Goal: Task Accomplishment & Management: Manage account settings

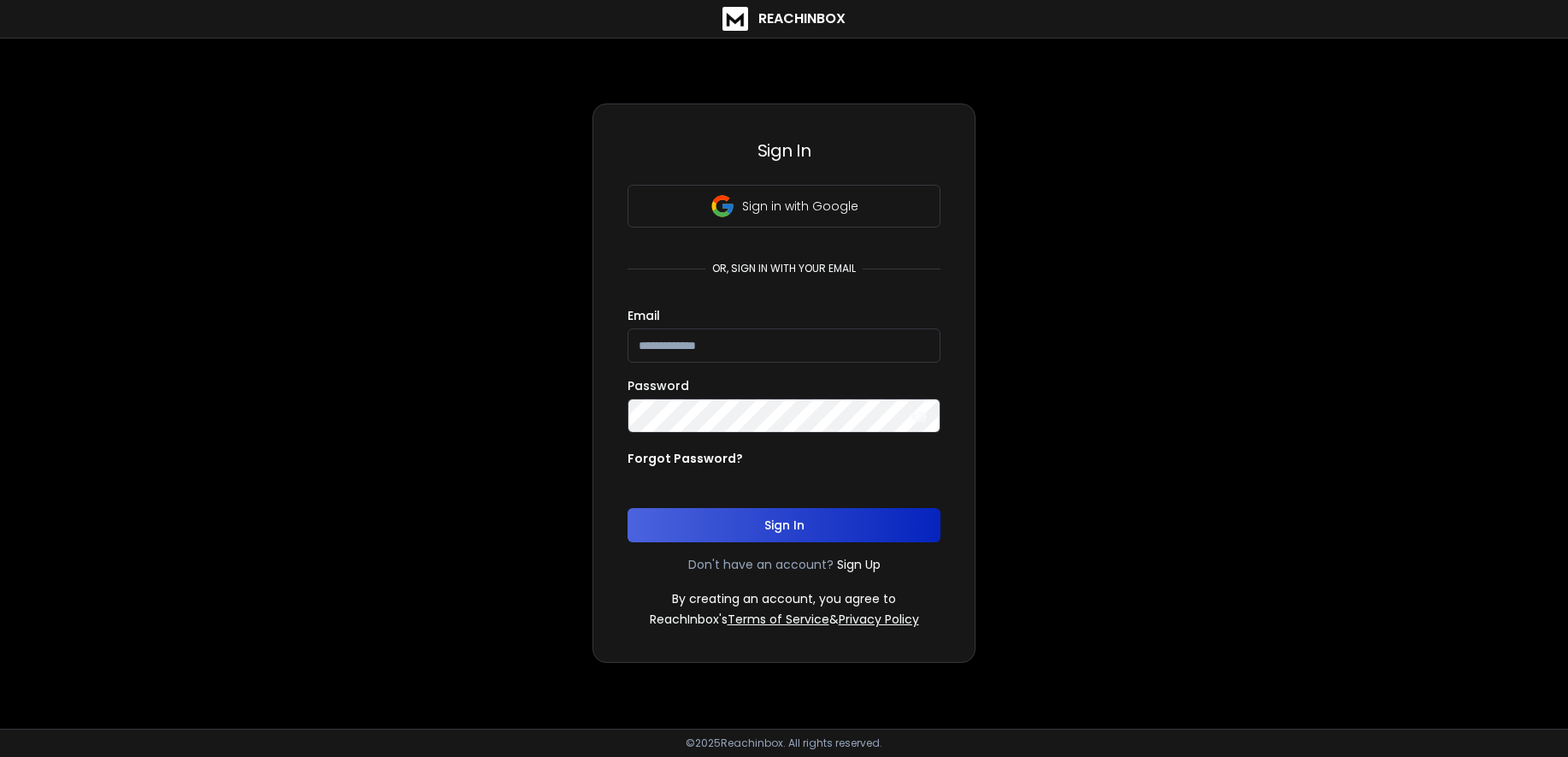
click at [782, 353] on input "email" at bounding box center [784, 346] width 313 height 34
type input "**********"
click at [767, 522] on button "Sign In" at bounding box center [784, 525] width 313 height 34
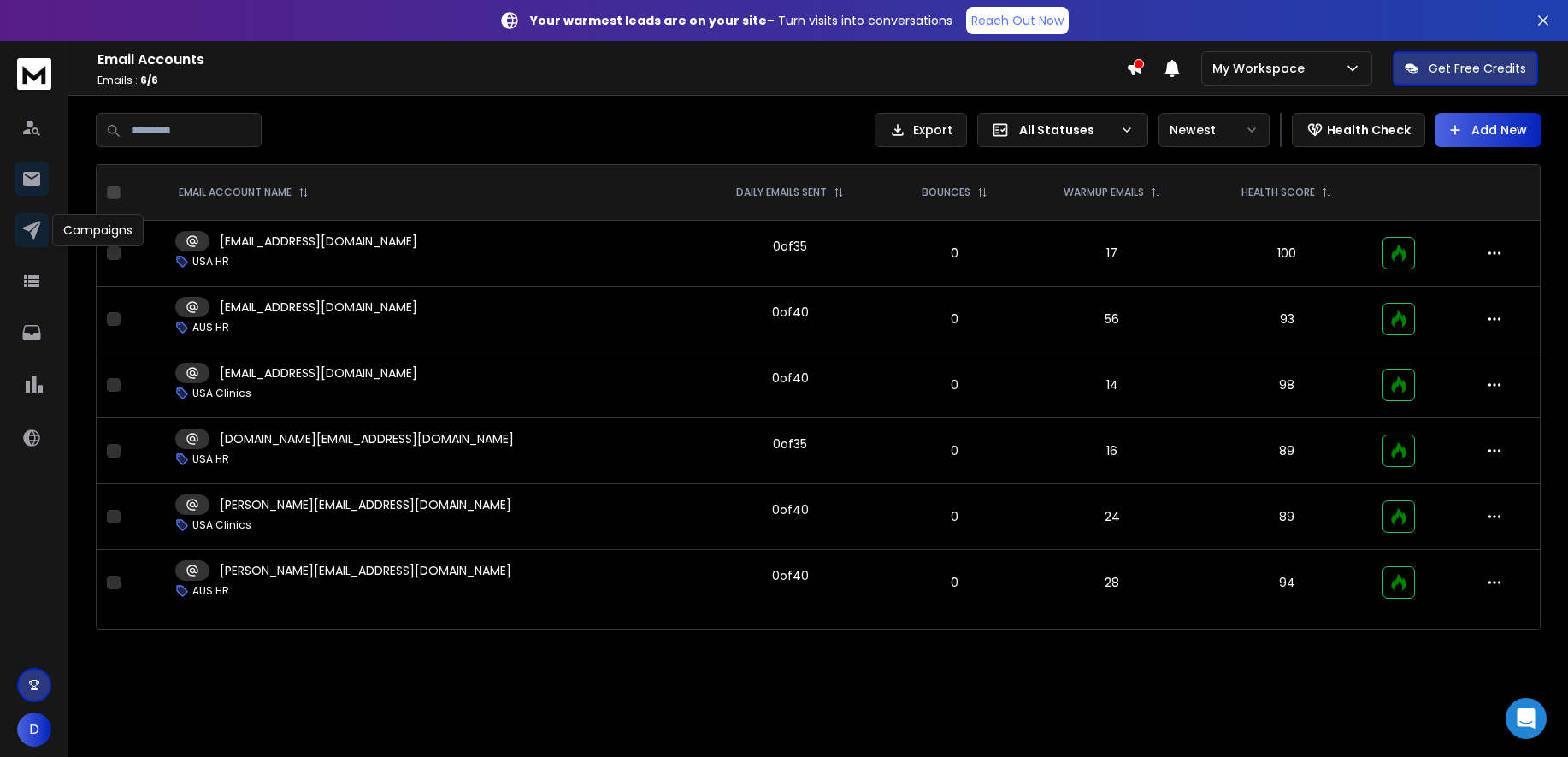
click at [33, 233] on icon at bounding box center [31, 230] width 18 height 18
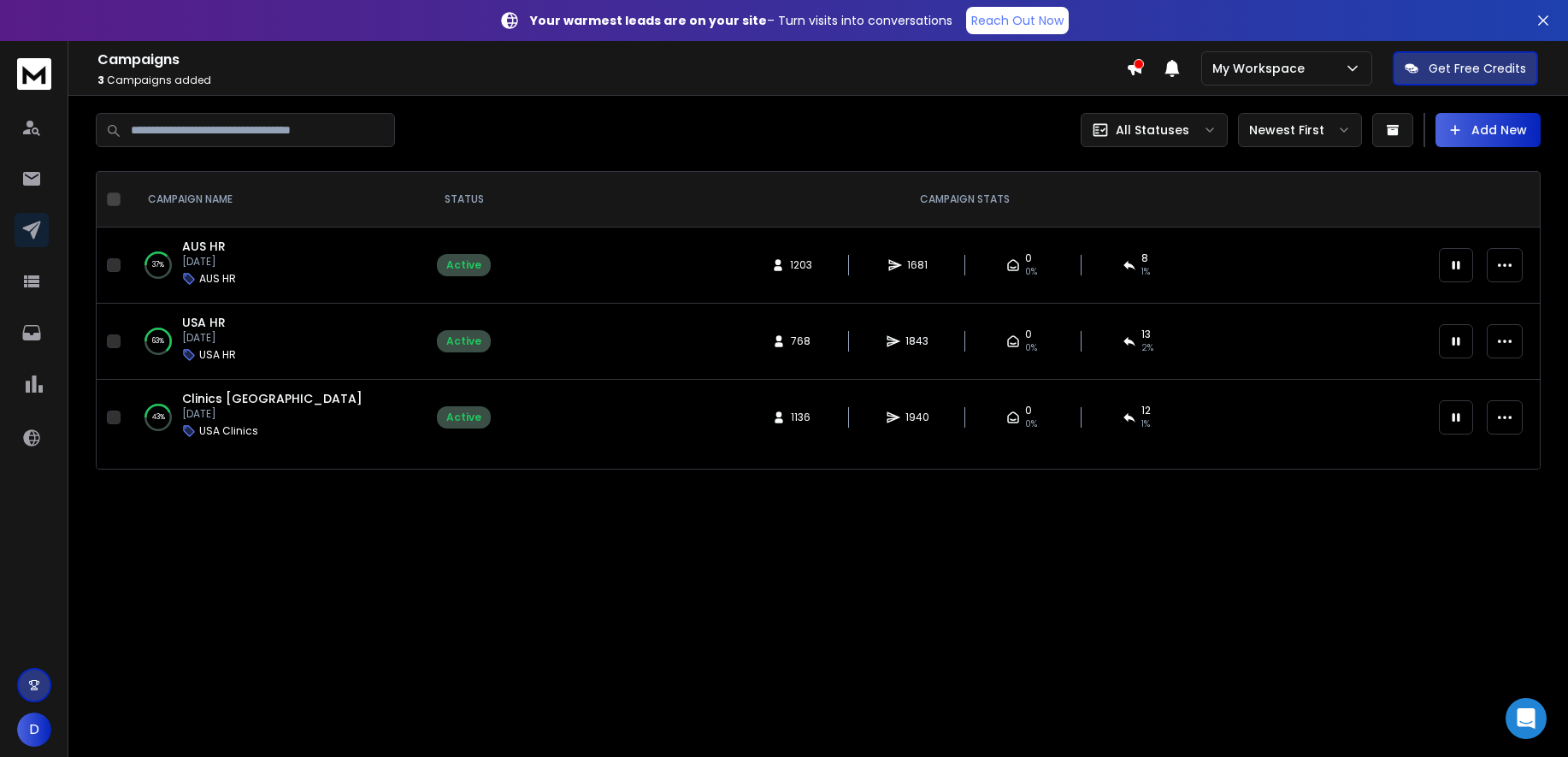
click at [326, 269] on div "37 % AUS HR 2 months ago AUS HR" at bounding box center [277, 265] width 265 height 55
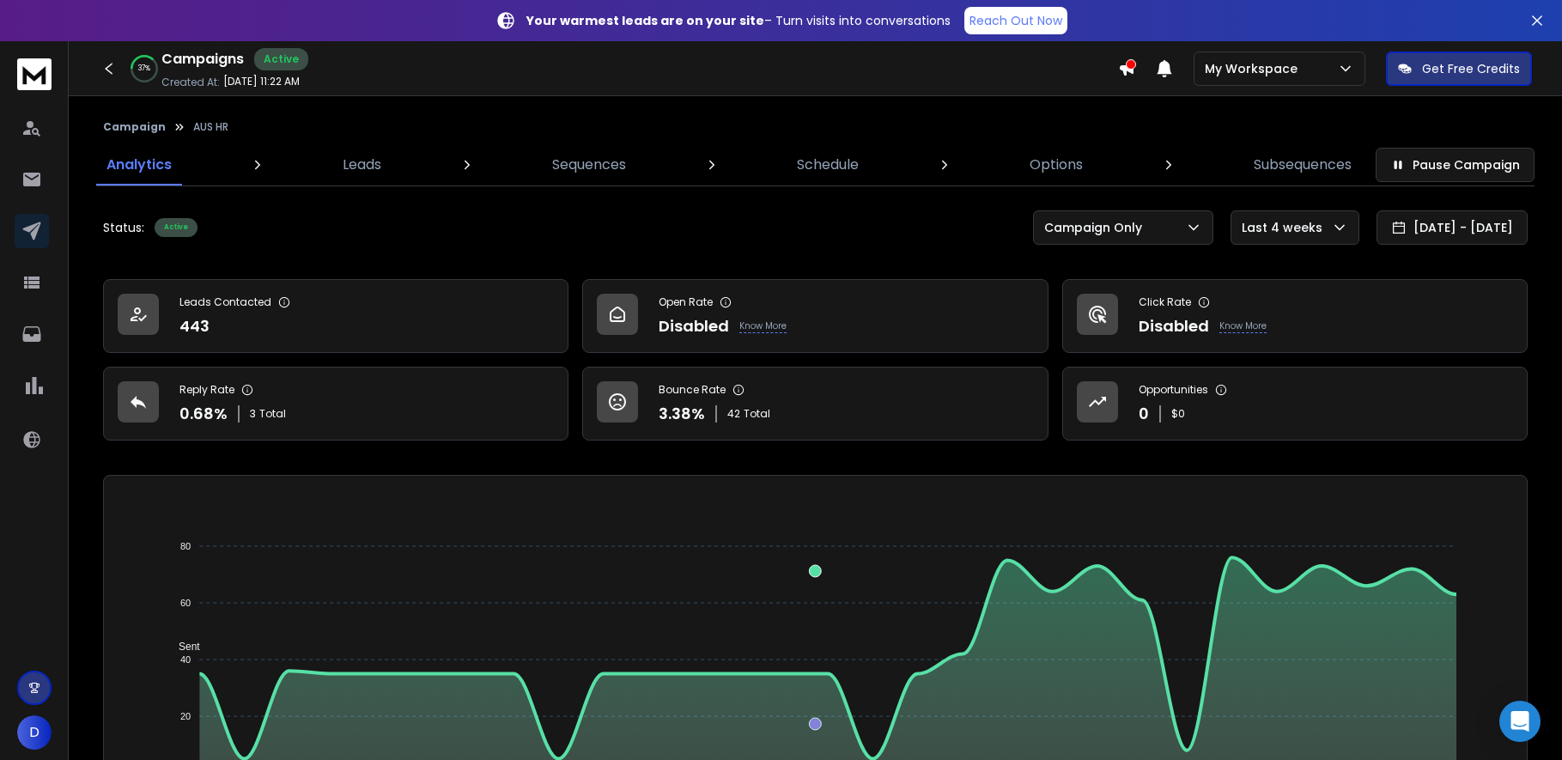
click at [1539, 23] on icon at bounding box center [1537, 20] width 10 height 10
